Goal: Information Seeking & Learning: Check status

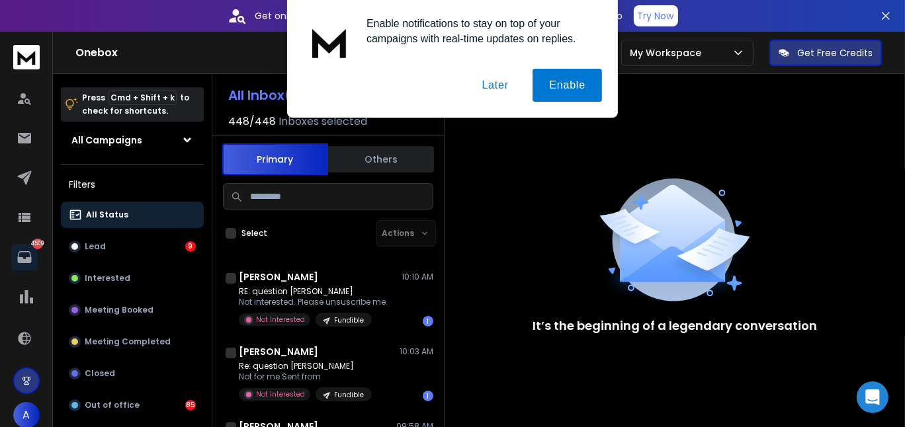
click at [494, 84] on button "Later" at bounding box center [495, 85] width 60 height 33
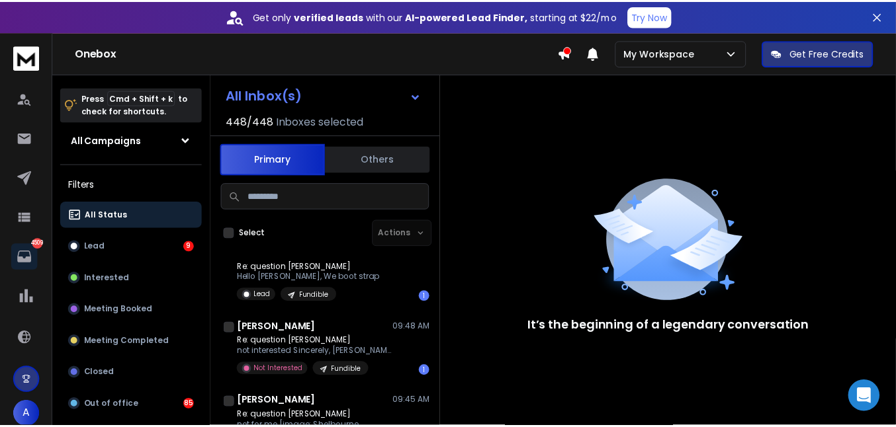
scroll to position [460, 0]
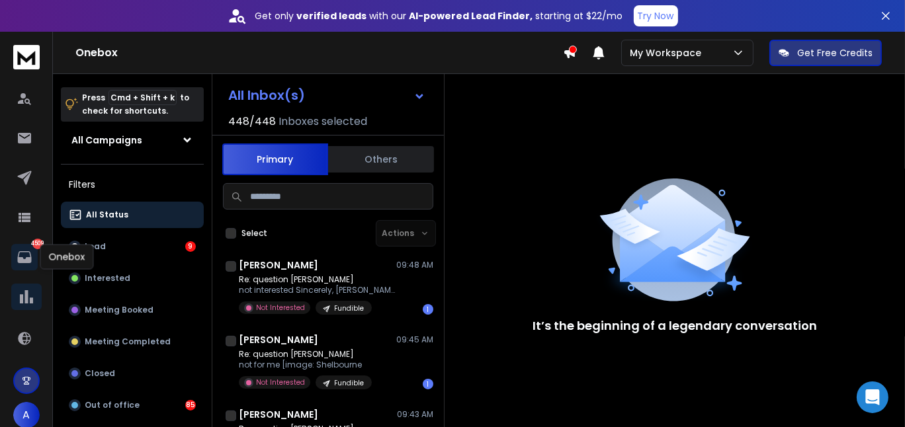
click at [28, 287] on icon at bounding box center [27, 297] width 20 height 20
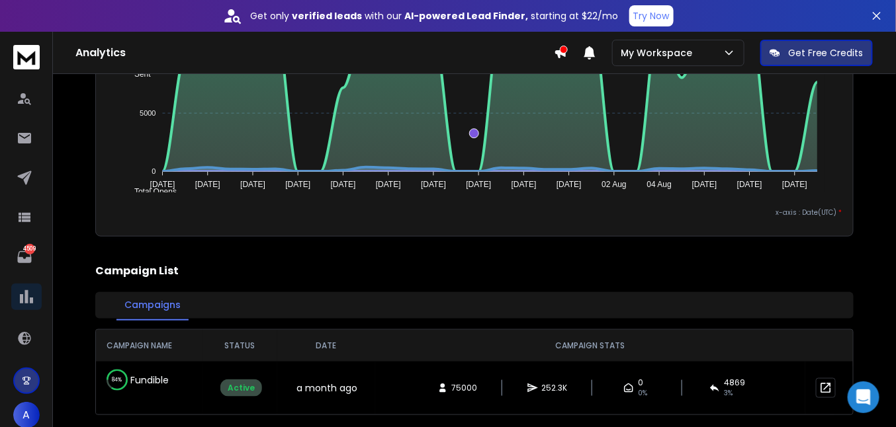
scroll to position [341, 0]
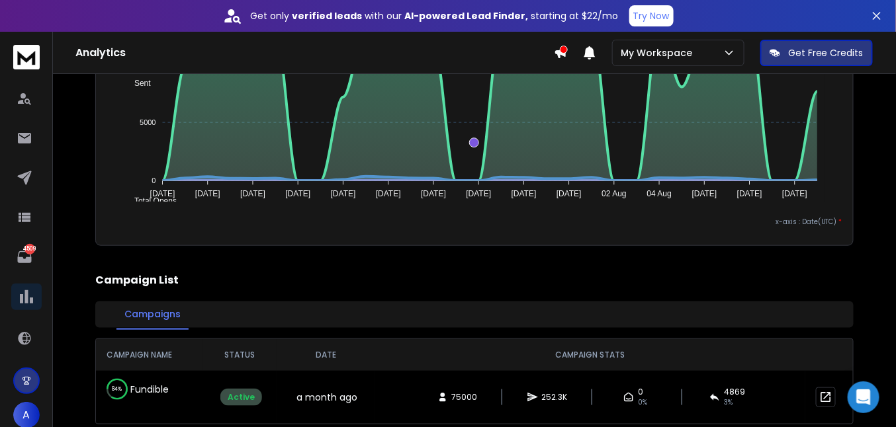
click at [144, 374] on td "84 % Fundible" at bounding box center [149, 389] width 106 height 37
click at [146, 389] on td "84 % Fundible" at bounding box center [149, 389] width 106 height 37
click at [318, 393] on td "a month ago" at bounding box center [326, 397] width 98 height 53
click at [155, 389] on td "84 % Fundible" at bounding box center [149, 389] width 106 height 37
click at [222, 392] on td "Active" at bounding box center [239, 397] width 74 height 53
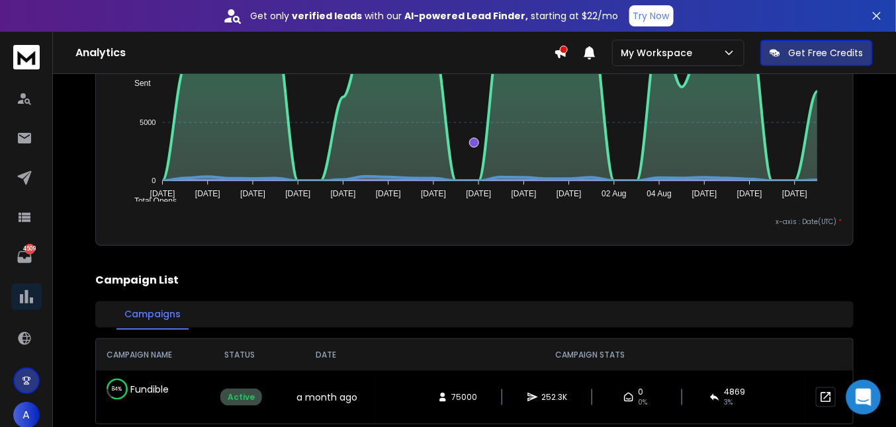
click at [852, 394] on div "Open Intercom Messenger" at bounding box center [863, 397] width 35 height 35
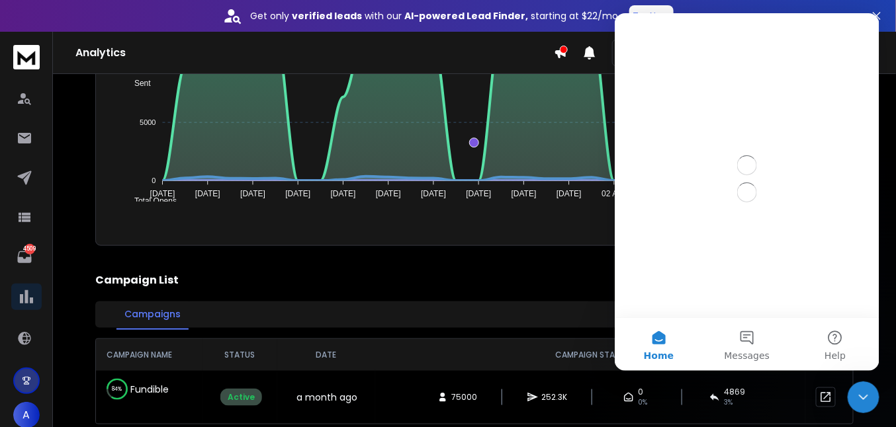
scroll to position [0, 0]
click at [830, 395] on icon at bounding box center [826, 398] width 10 height 10
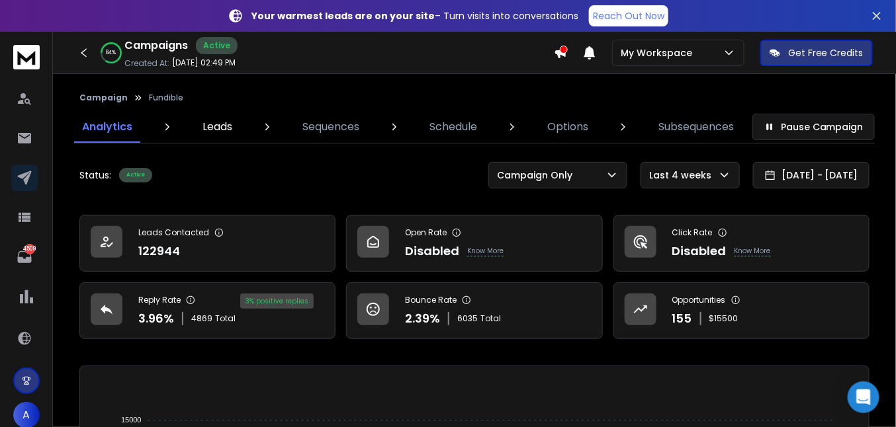
click at [202, 121] on p "Leads" at bounding box center [217, 127] width 30 height 16
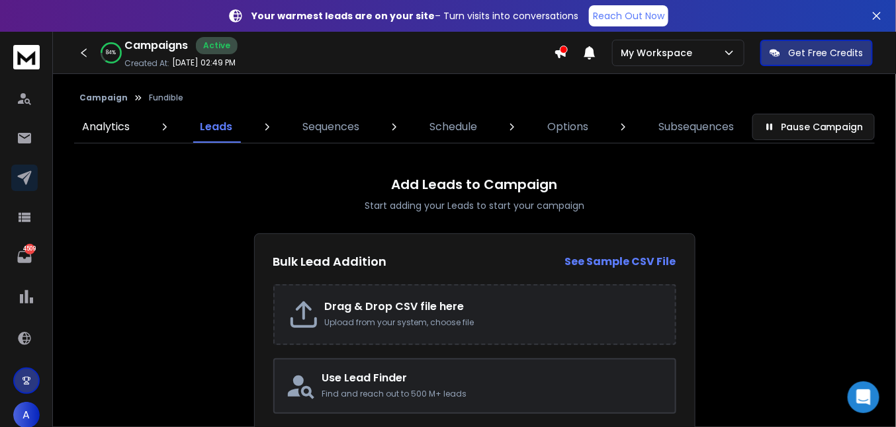
click at [134, 130] on link "Analytics" at bounding box center [105, 127] width 63 height 32
click at [118, 129] on p "Analytics" at bounding box center [106, 127] width 48 height 16
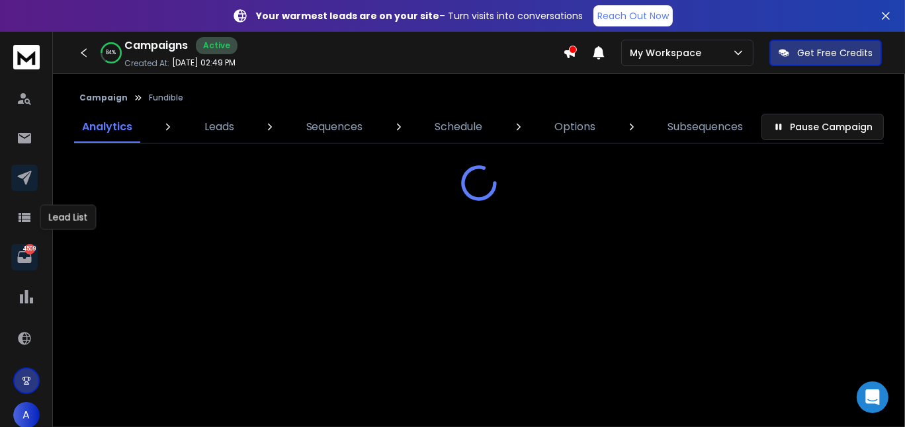
click at [22, 245] on link "4509" at bounding box center [24, 257] width 26 height 26
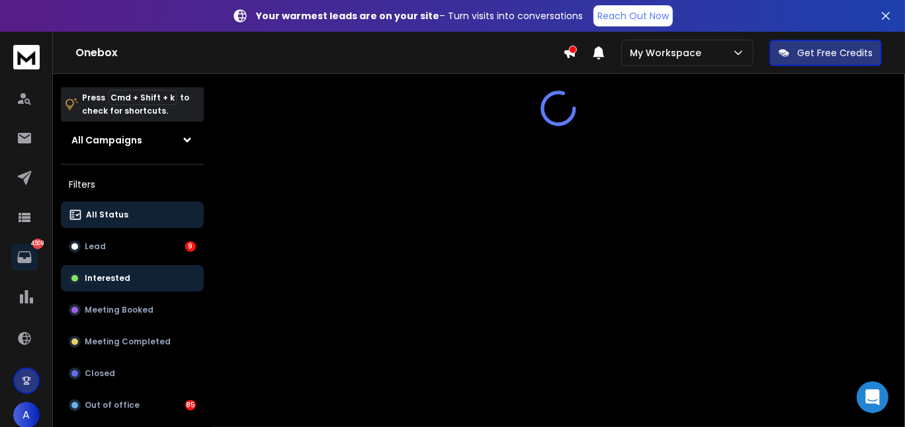
click at [130, 282] on button "Interested" at bounding box center [132, 278] width 143 height 26
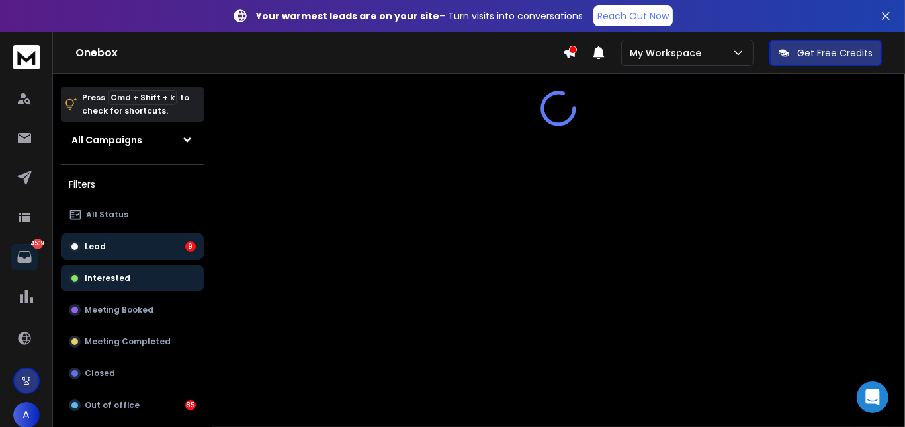
click at [132, 252] on button "Lead 9" at bounding box center [132, 246] width 143 height 26
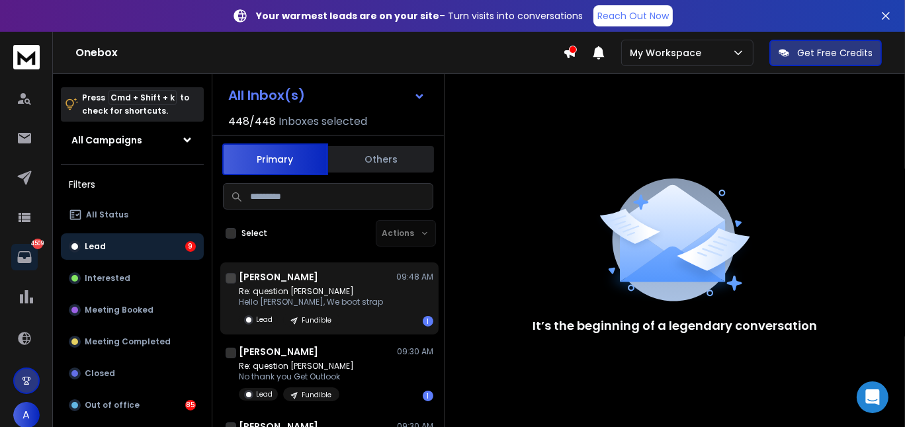
click at [313, 275] on div "Karl Young 09:48 AM" at bounding box center [336, 277] width 194 height 13
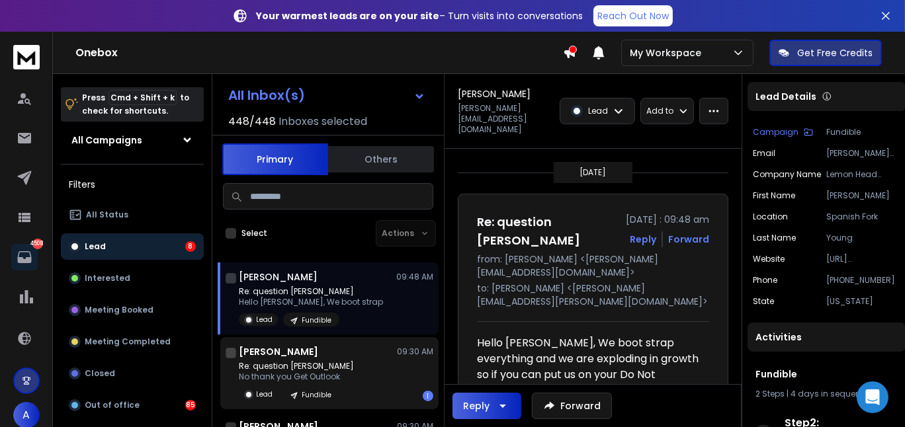
click at [343, 366] on div "Re: question Kerri No thank you Get Outlook Lead Fundible 1" at bounding box center [336, 381] width 194 height 40
